Goal: Go to known website: Access a specific website the user already knows

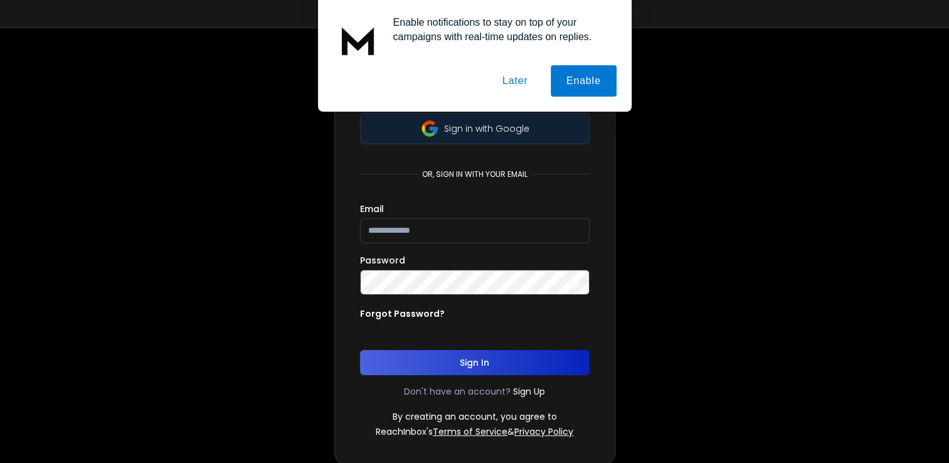
click at [472, 132] on p "Sign in with Google" at bounding box center [486, 128] width 85 height 13
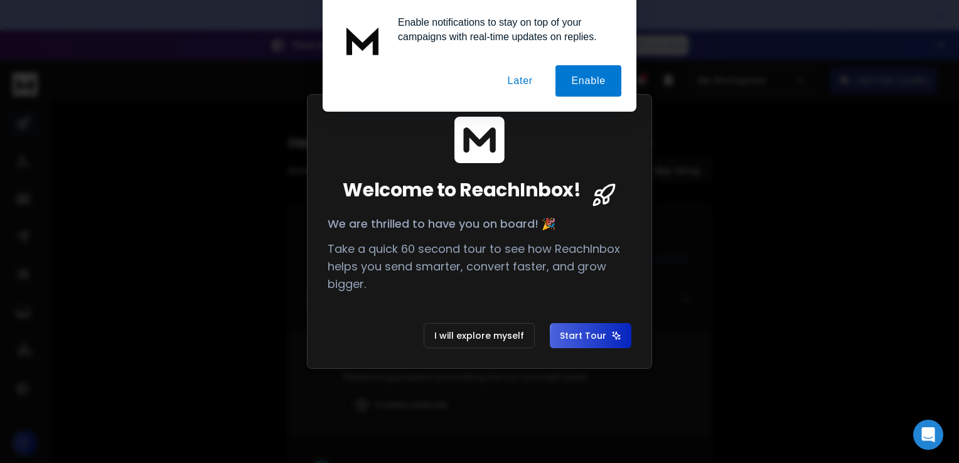
click at [517, 84] on button "Later" at bounding box center [519, 80] width 56 height 31
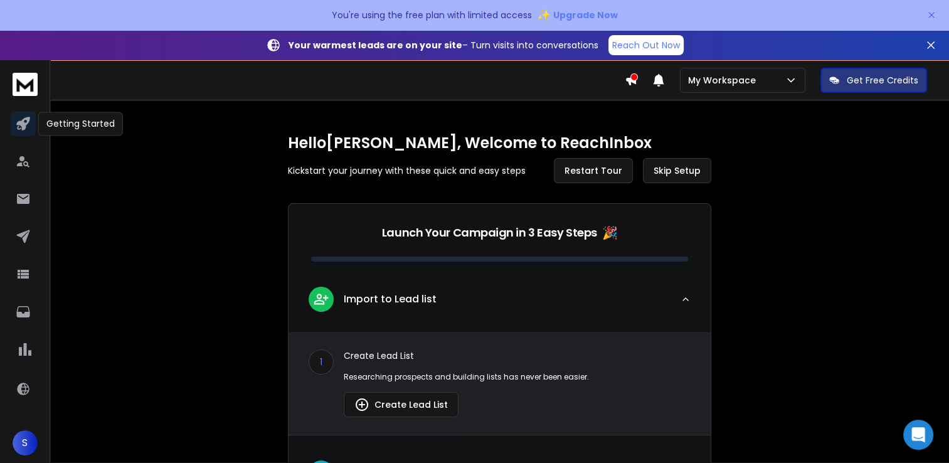
click at [16, 119] on icon at bounding box center [23, 123] width 15 height 15
